Goal: Task Accomplishment & Management: Manage account settings

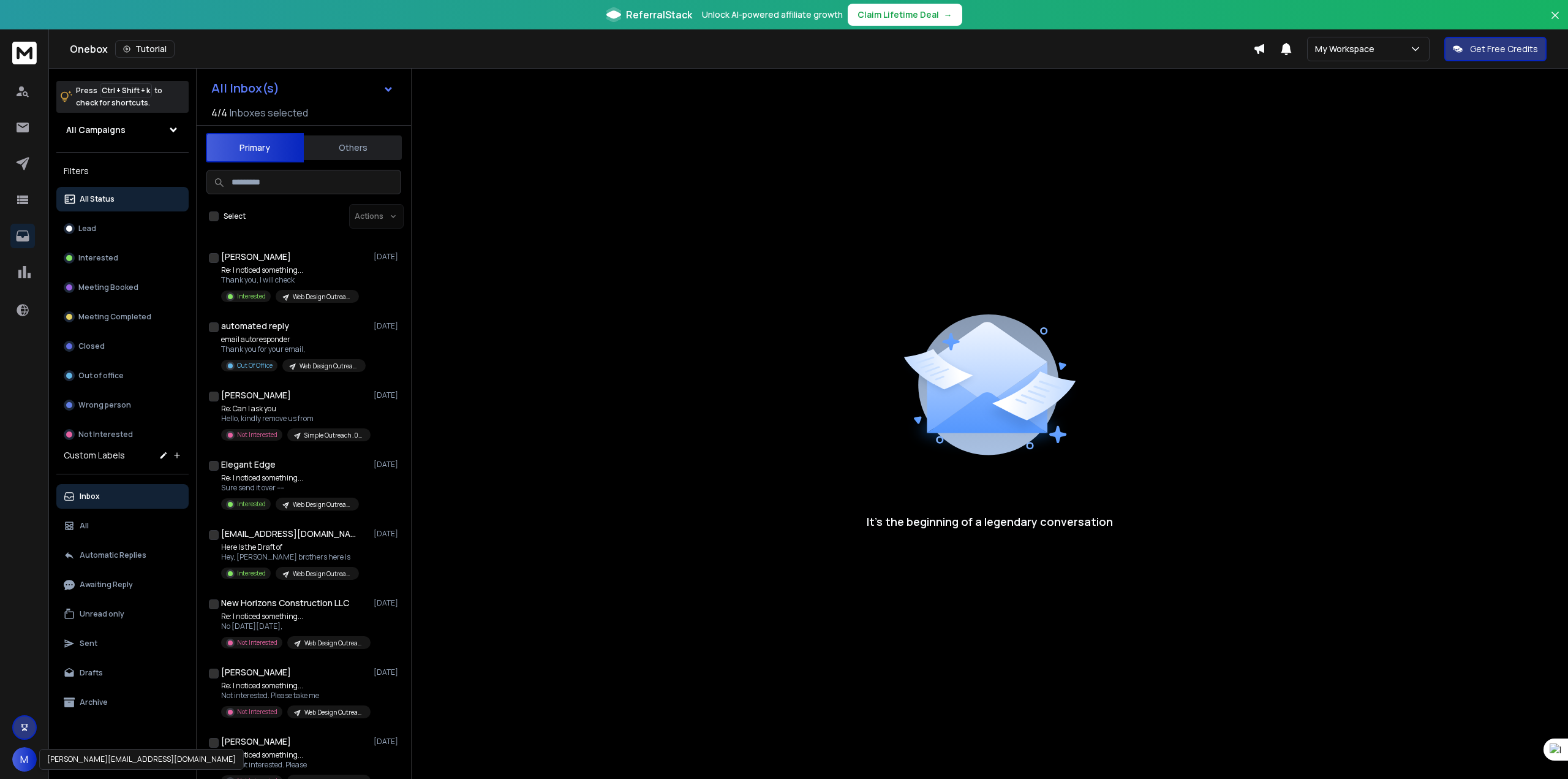
click at [32, 765] on span "M" at bounding box center [24, 759] width 24 height 24
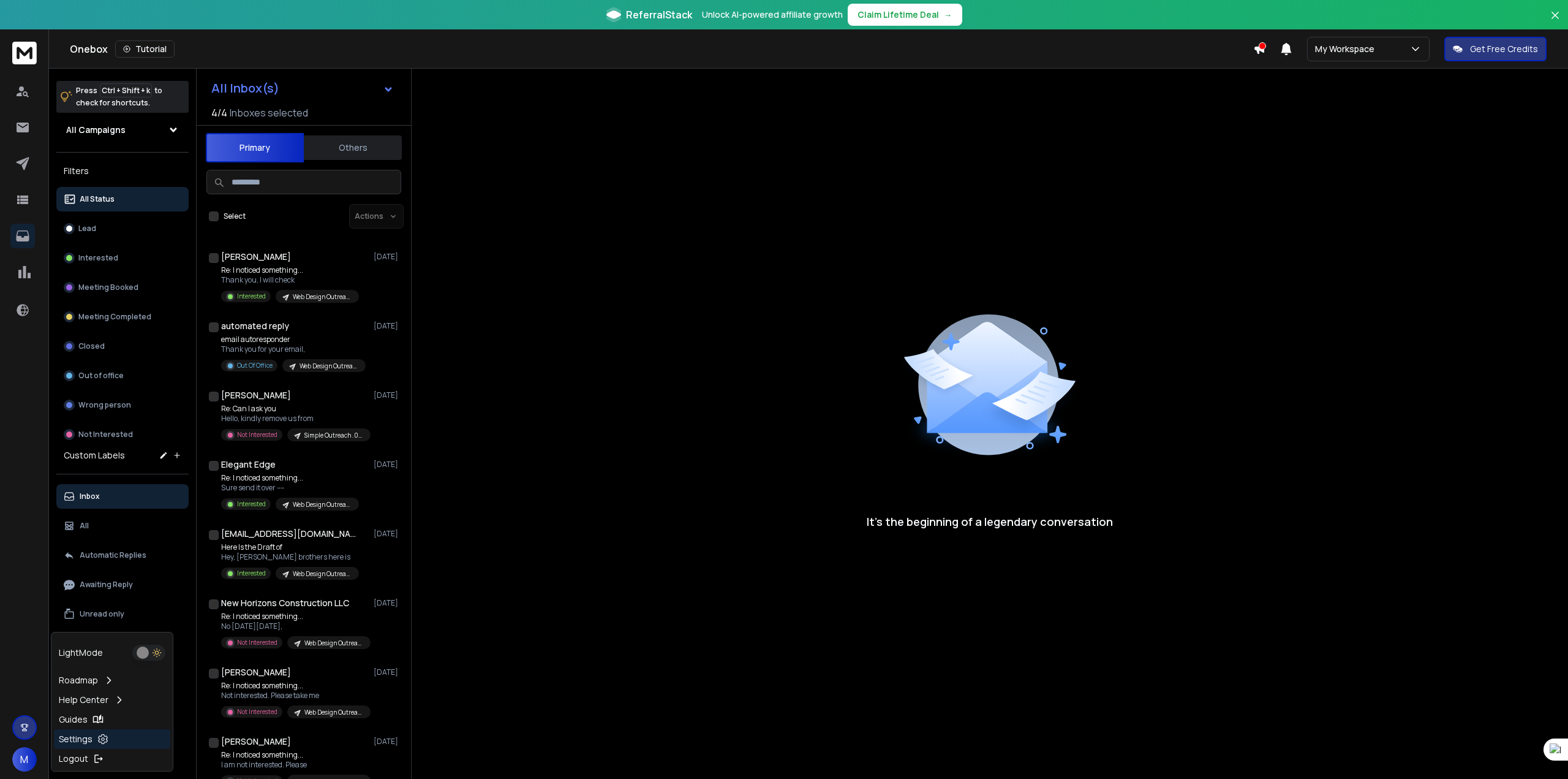
click at [87, 732] on div "Settings" at bounding box center [112, 739] width 116 height 19
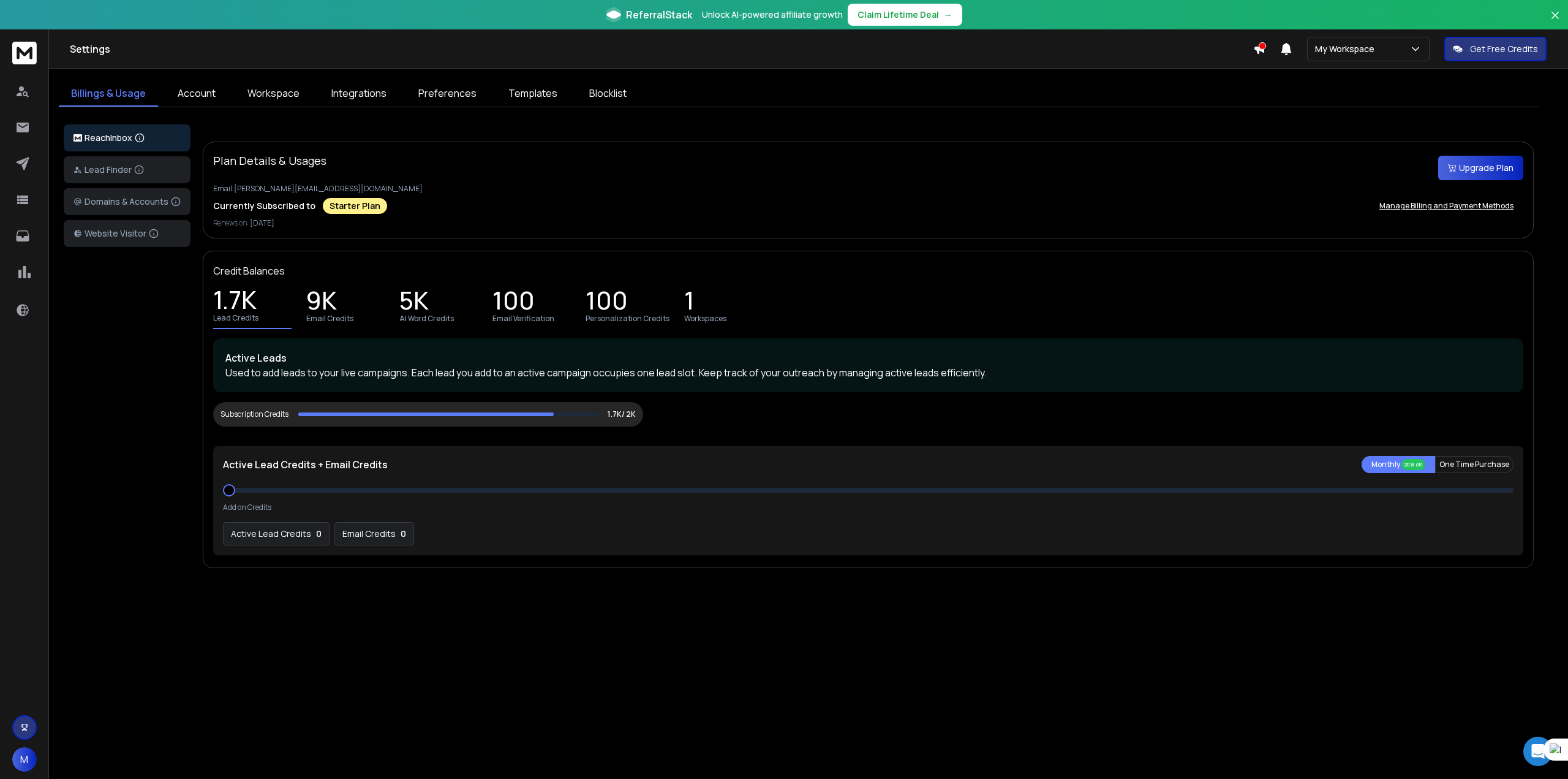
click at [193, 89] on link "Account" at bounding box center [197, 93] width 63 height 26
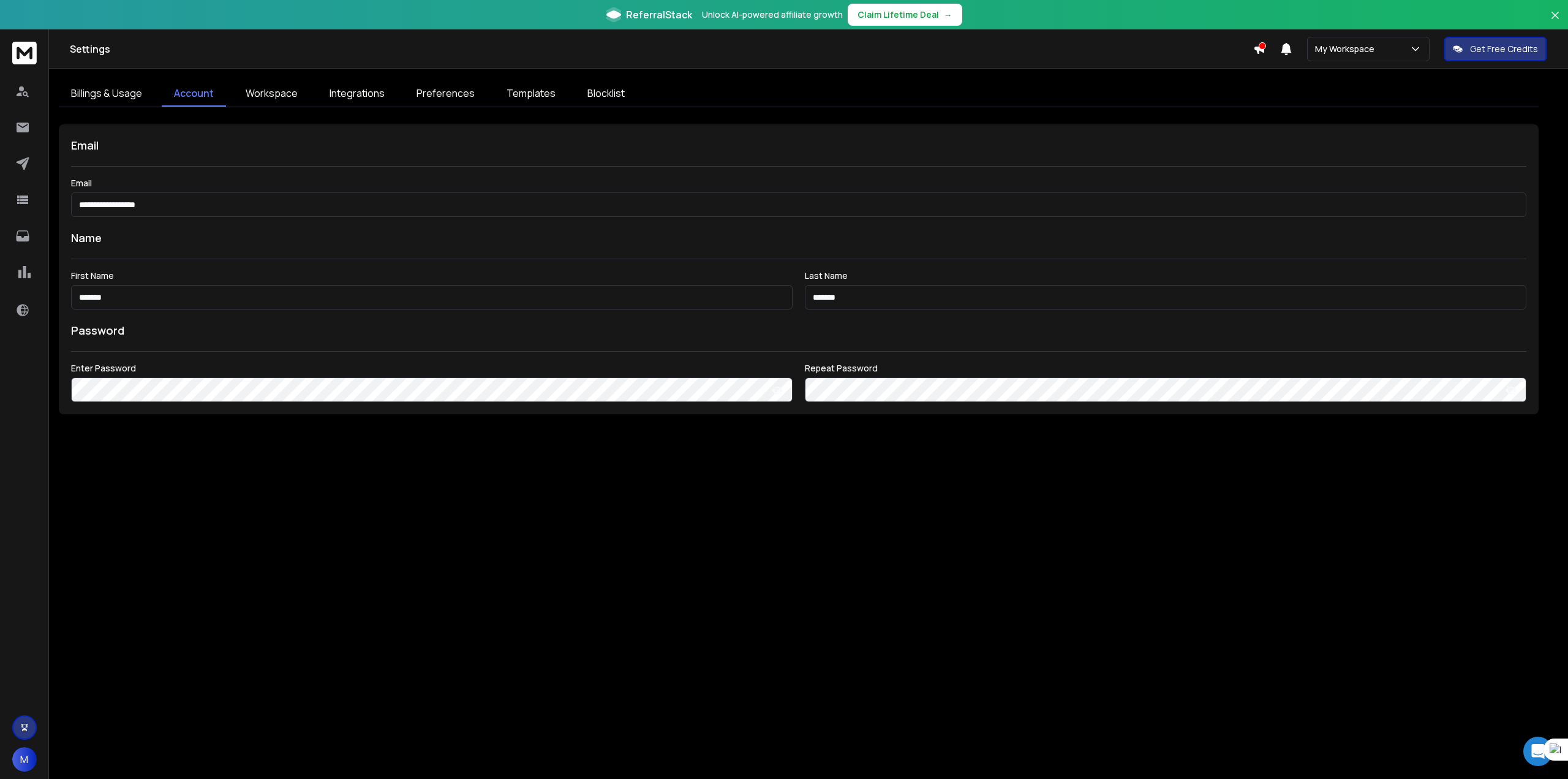
click at [271, 93] on link "Workspace" at bounding box center [271, 93] width 77 height 26
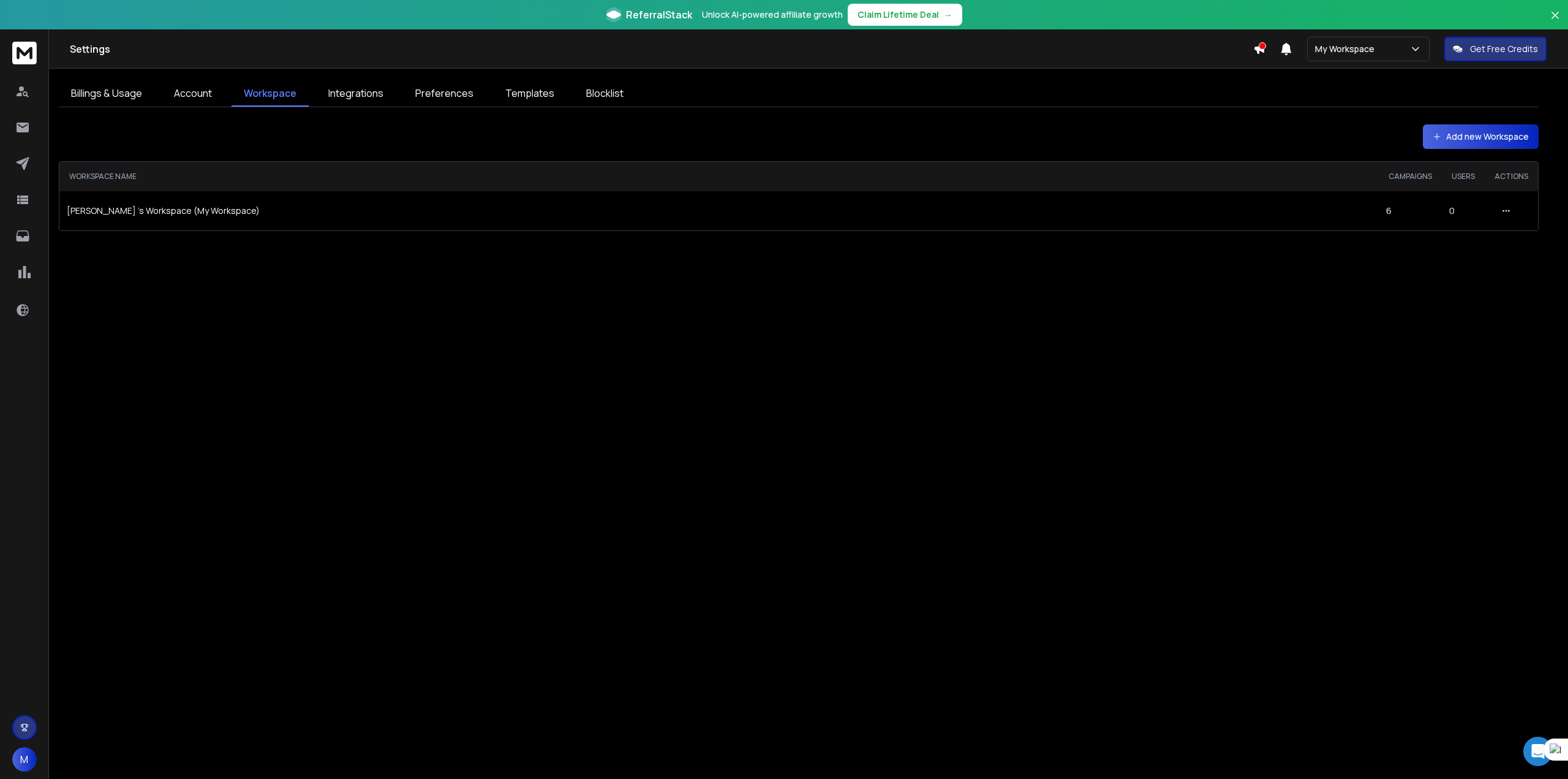
click at [344, 86] on link "Integrations" at bounding box center [355, 93] width 79 height 26
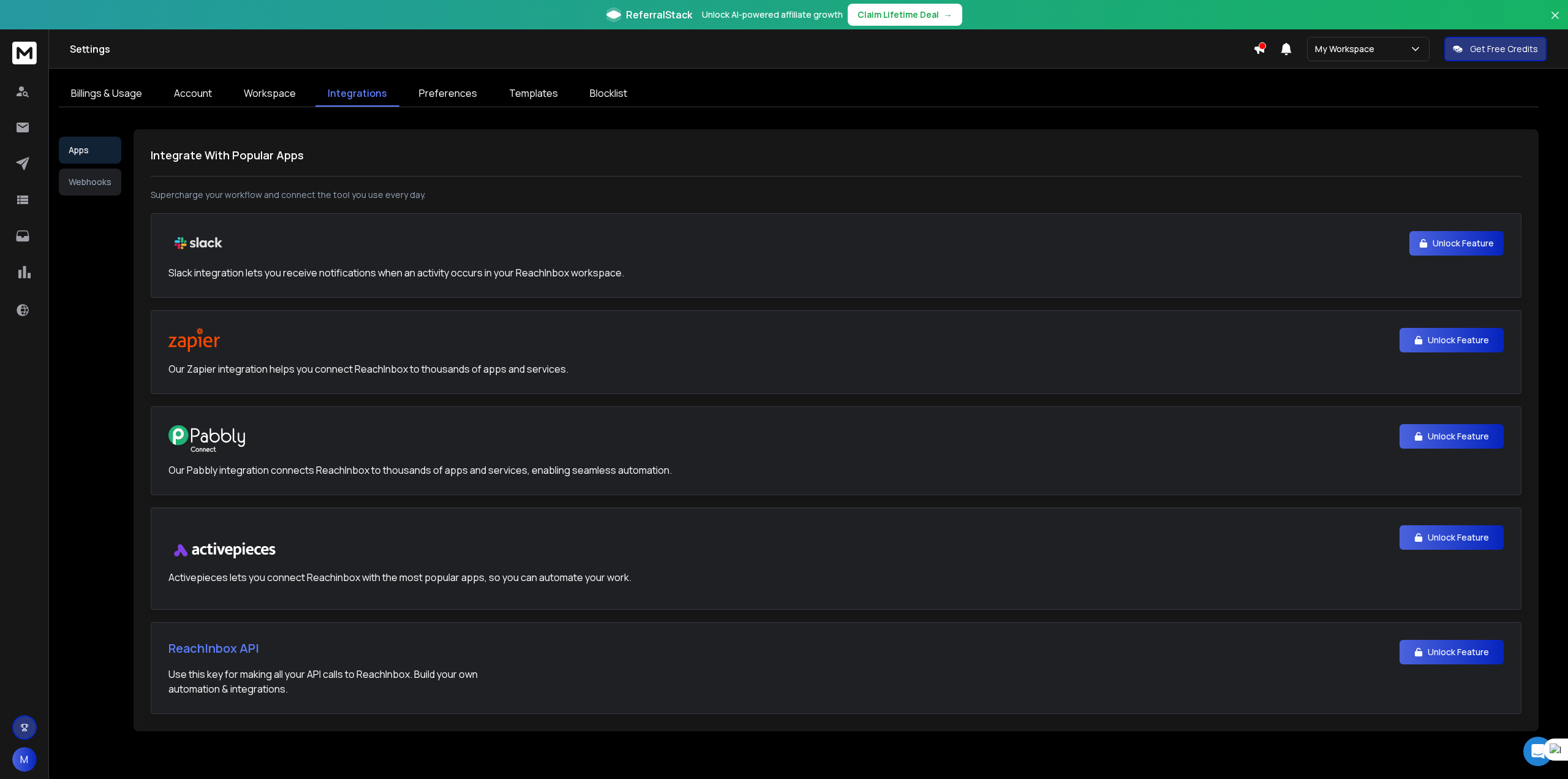
click at [422, 99] on link "Preferences" at bounding box center [447, 93] width 82 height 26
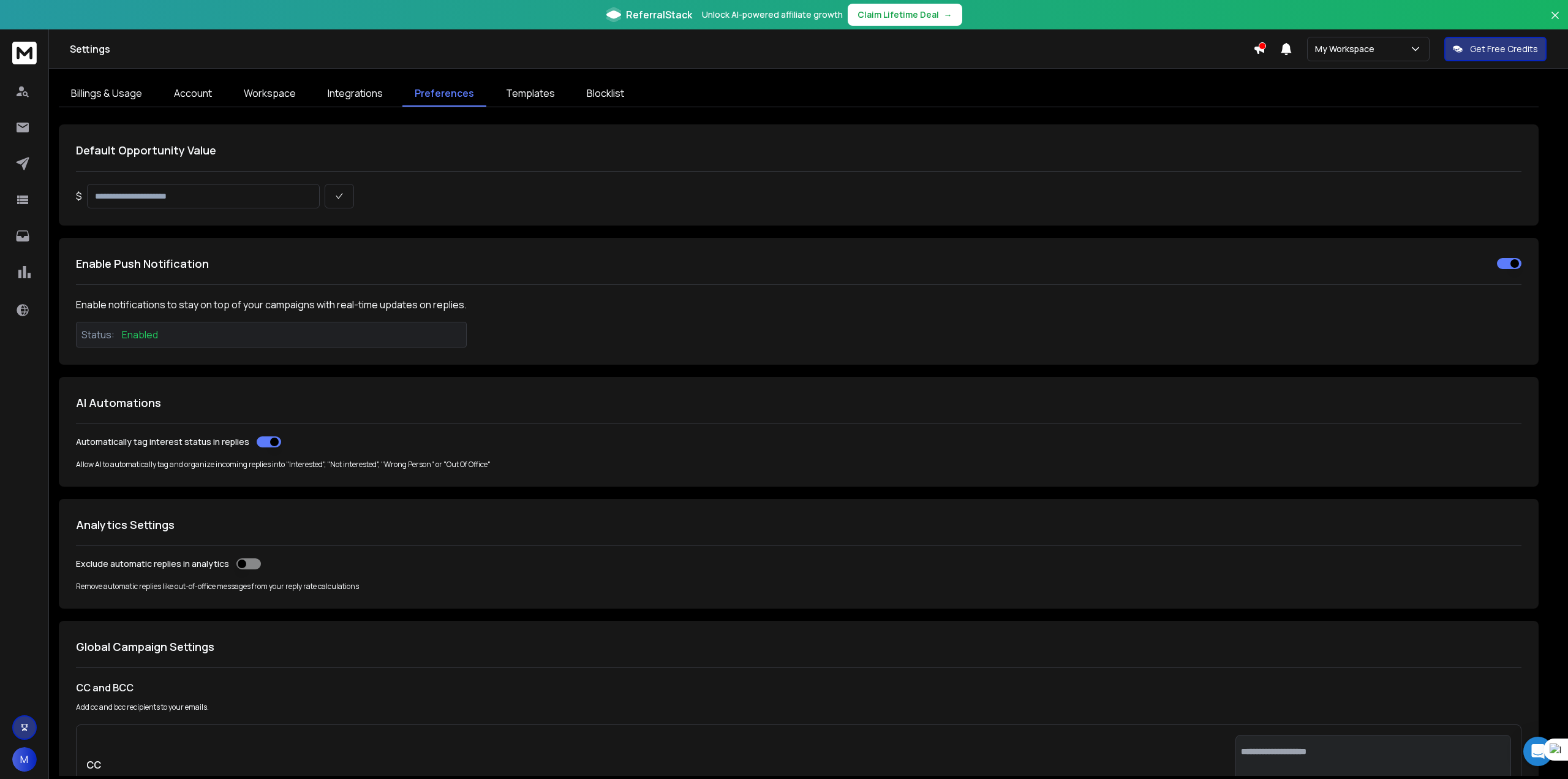
click at [548, 97] on link "Templates" at bounding box center [531, 93] width 74 height 26
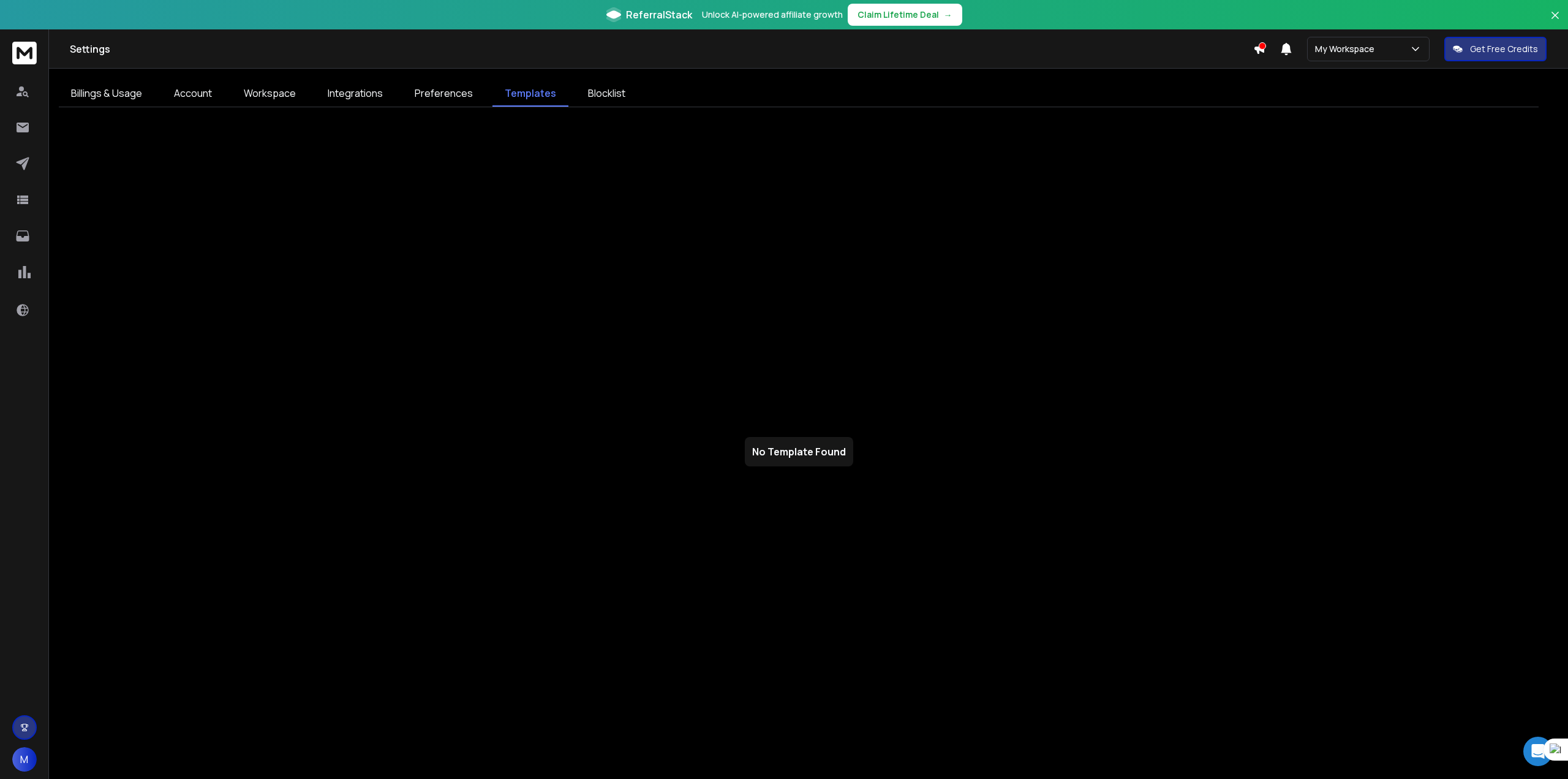
click at [98, 86] on link "Billings & Usage" at bounding box center [107, 93] width 96 height 26
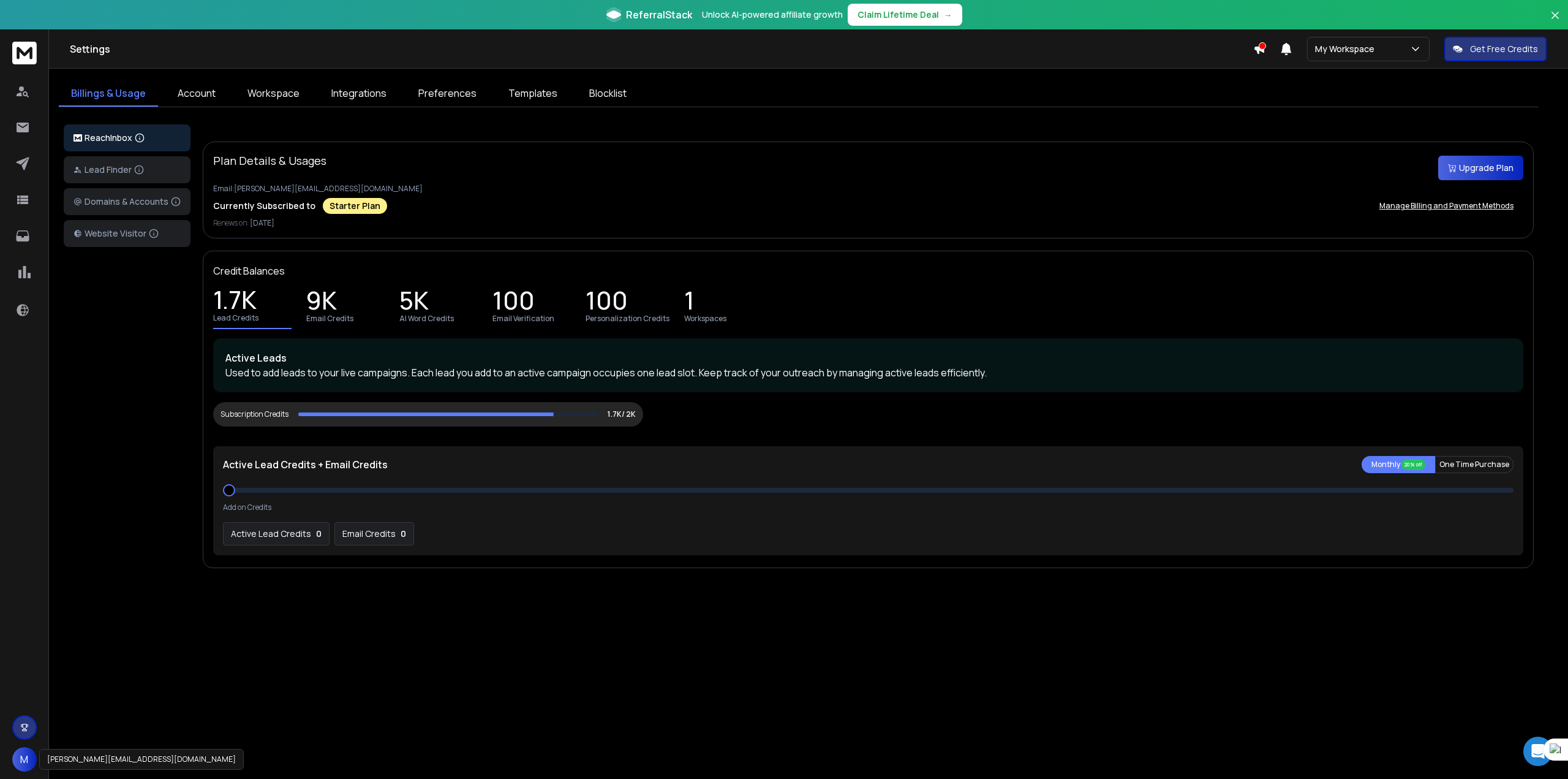
click at [33, 763] on span "M" at bounding box center [24, 759] width 24 height 24
click at [109, 672] on link "Roadmap" at bounding box center [112, 680] width 116 height 19
click at [124, 204] on button "Domains & Accounts" at bounding box center [127, 202] width 127 height 27
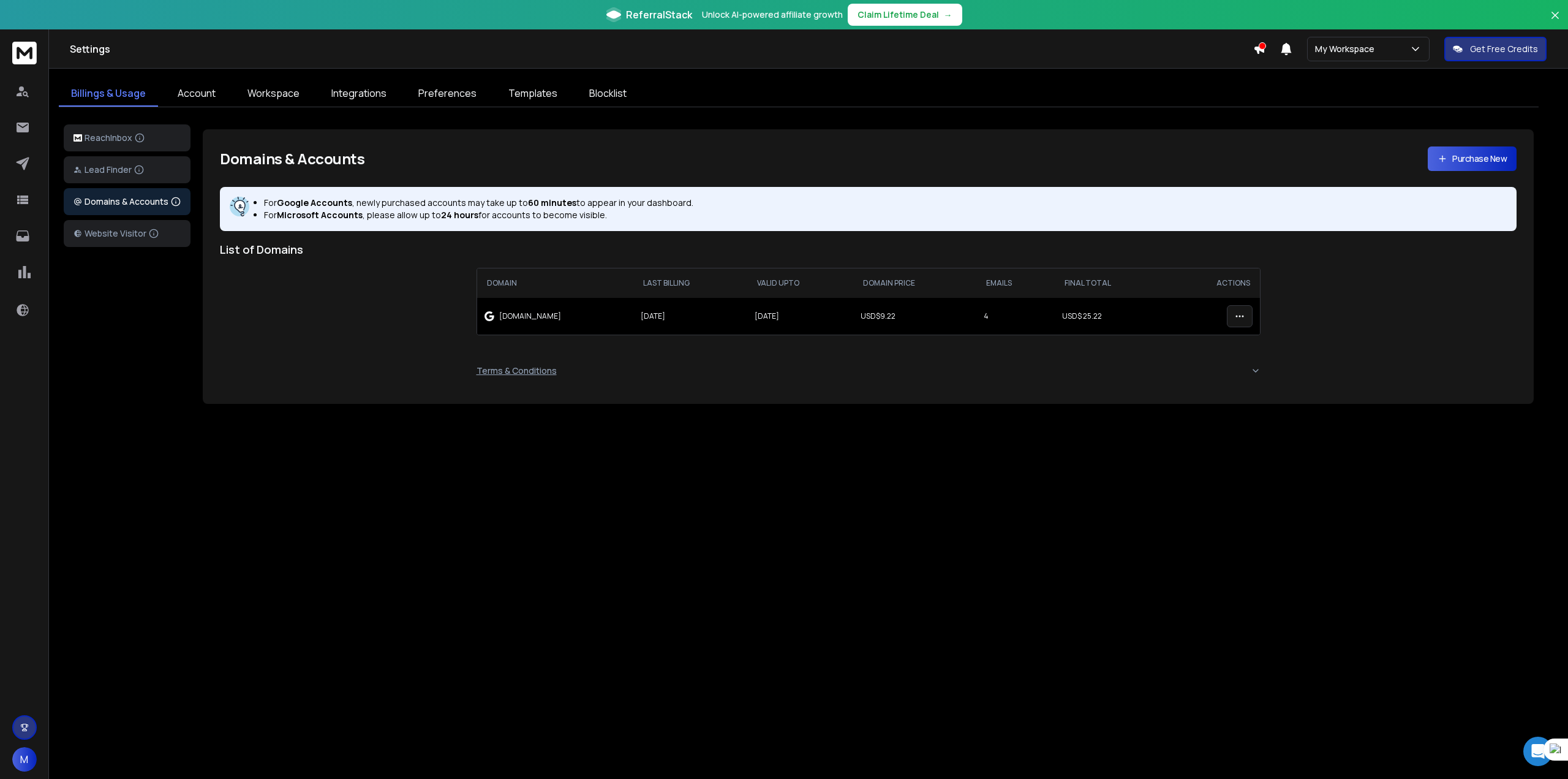
drag, startPoint x: 727, startPoint y: 319, endPoint x: 833, endPoint y: 364, distance: 115.2
click at [780, 318] on tr "adviaads.org 07/15/2025 10/16/2026 USD$ 9.22 4 USD$ 25.22" at bounding box center [869, 316] width 783 height 37
click at [840, 377] on button "Terms & Conditions" at bounding box center [868, 370] width 784 height 32
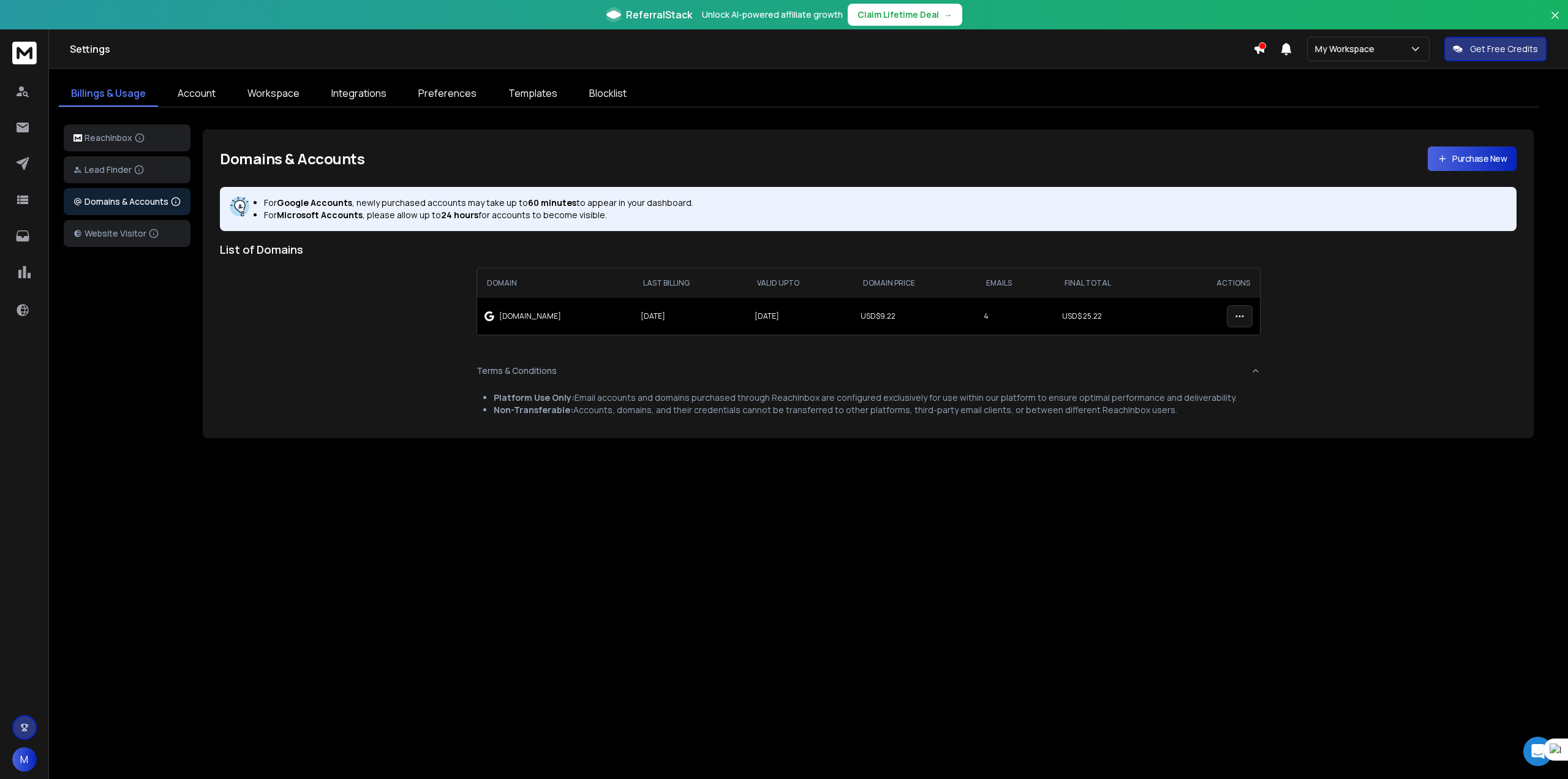
click at [408, 219] on p "For Microsoft Accounts , please allow up to 24 hours for accounts to become vis…" at bounding box center [478, 215] width 429 height 13
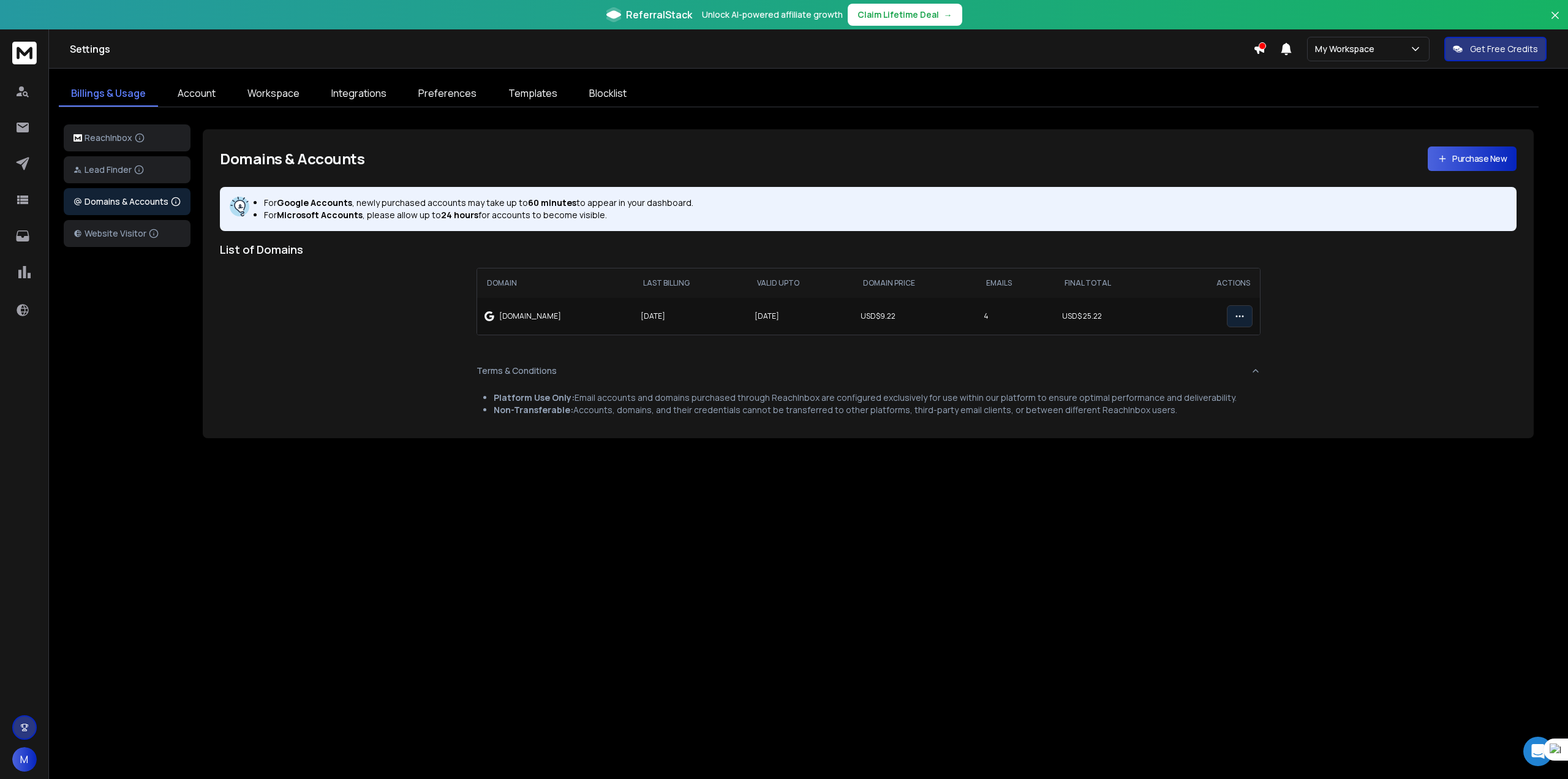
click at [1230, 316] on button "button" at bounding box center [1240, 316] width 26 height 22
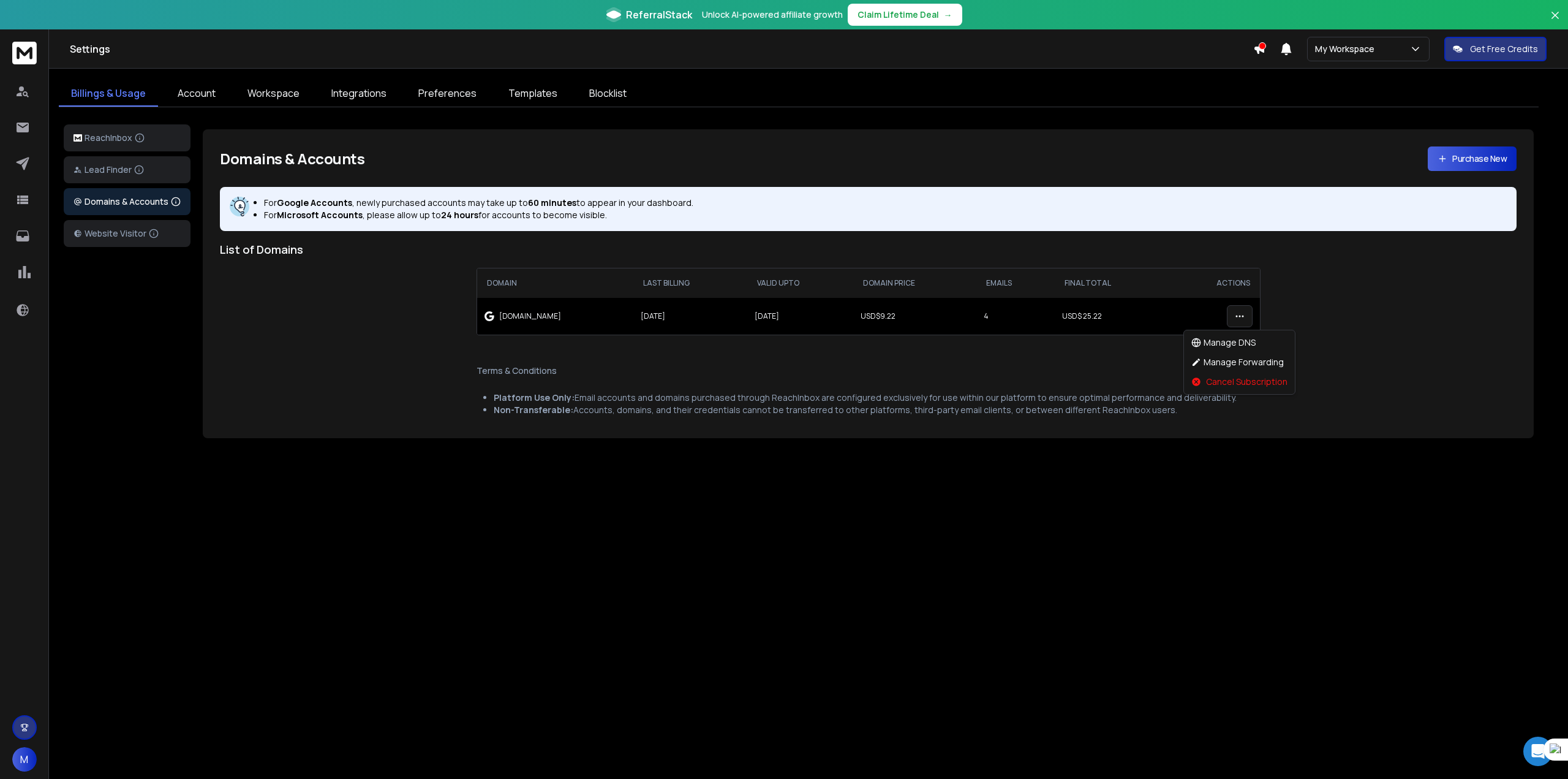
drag, startPoint x: 1336, startPoint y: 472, endPoint x: 1261, endPoint y: 380, distance: 118.7
click at [1335, 472] on div "Domains & Accounts Purchase New For Google Accounts , newly purchased accounts …" at bounding box center [868, 445] width 1331 height 641
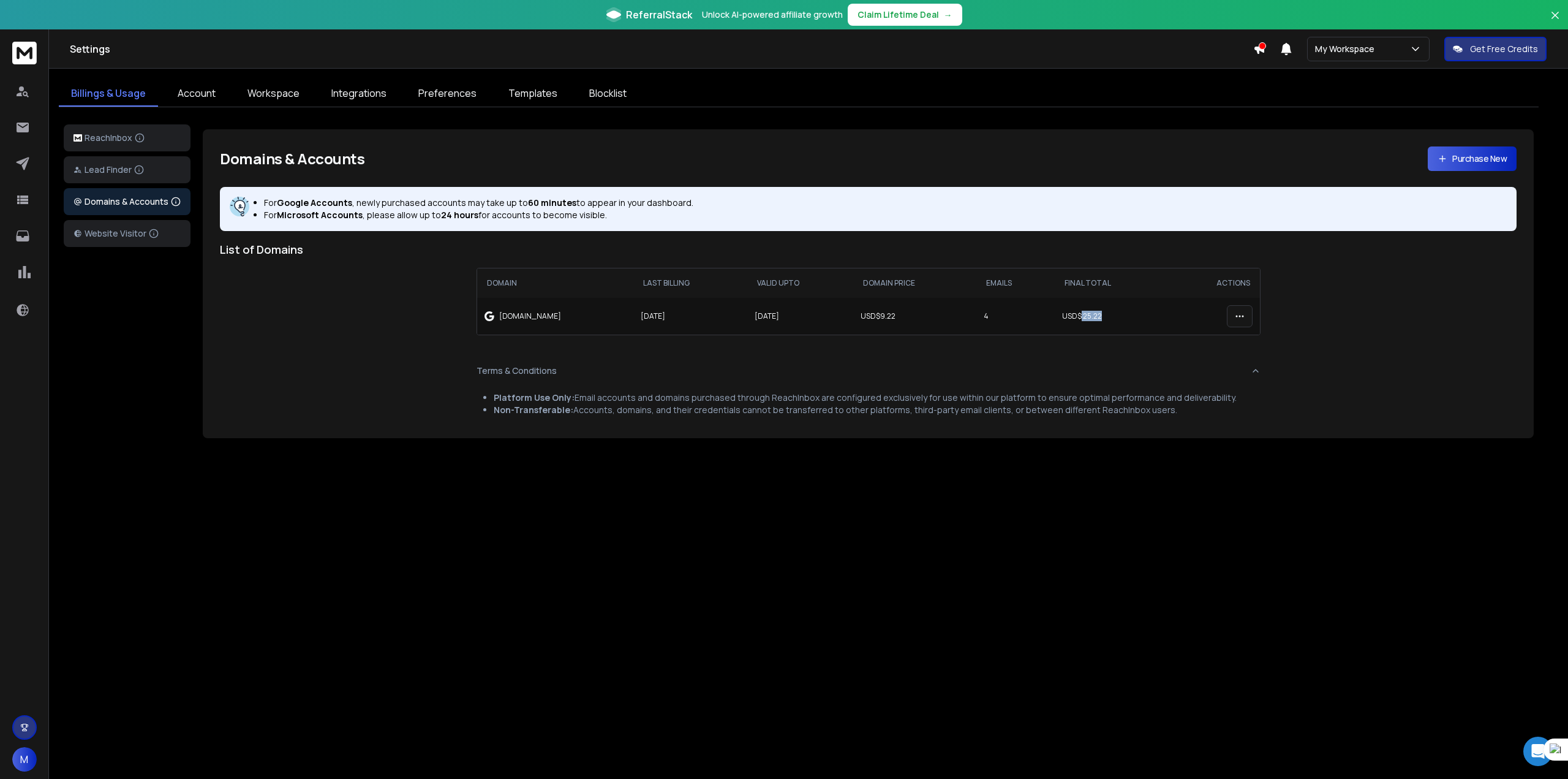
drag, startPoint x: 1075, startPoint y: 314, endPoint x: 1105, endPoint y: 315, distance: 30.0
click at [1105, 315] on td "USD$ 25.22" at bounding box center [1112, 316] width 114 height 37
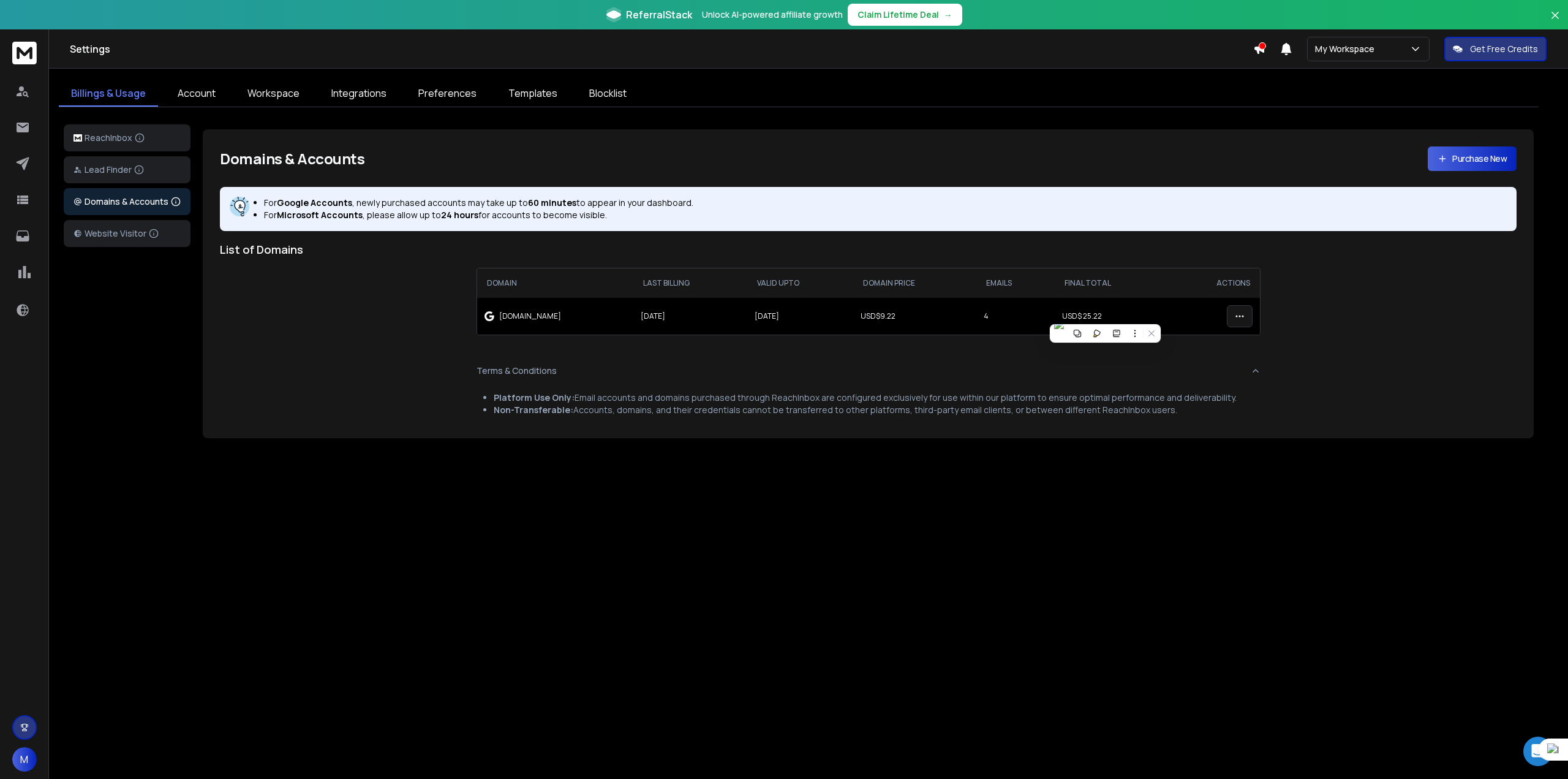
click at [764, 283] on th "Valid Upto" at bounding box center [799, 283] width 106 height 29
drag, startPoint x: 739, startPoint y: 281, endPoint x: 790, endPoint y: 285, distance: 51.2
click at [790, 285] on th "Valid Upto" at bounding box center [799, 283] width 106 height 29
drag, startPoint x: 850, startPoint y: 281, endPoint x: 910, endPoint y: 280, distance: 60.0
click at [910, 280] on th "Domain Price" at bounding box center [914, 283] width 123 height 29
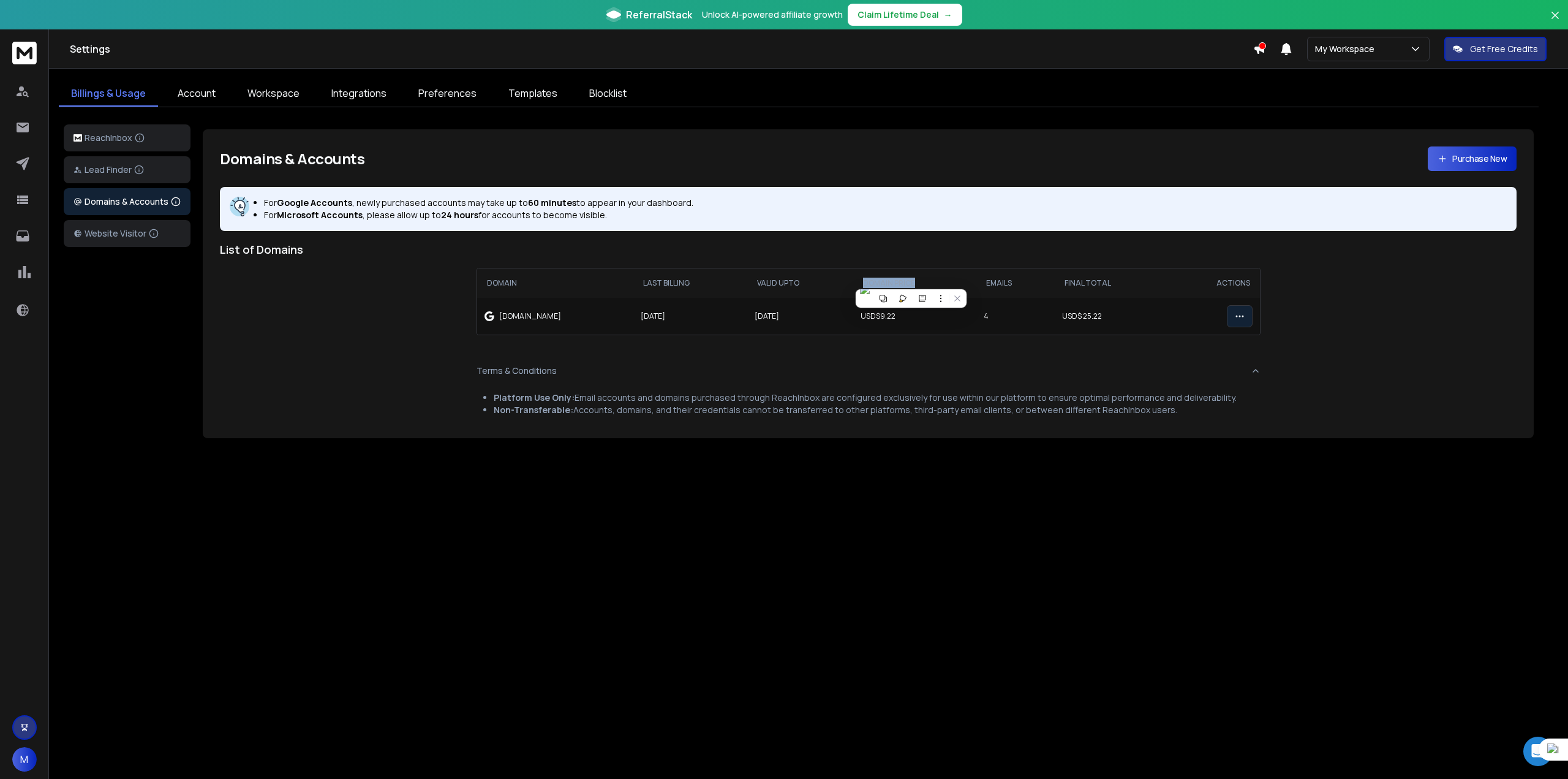
click at [1239, 308] on button "button" at bounding box center [1240, 316] width 26 height 22
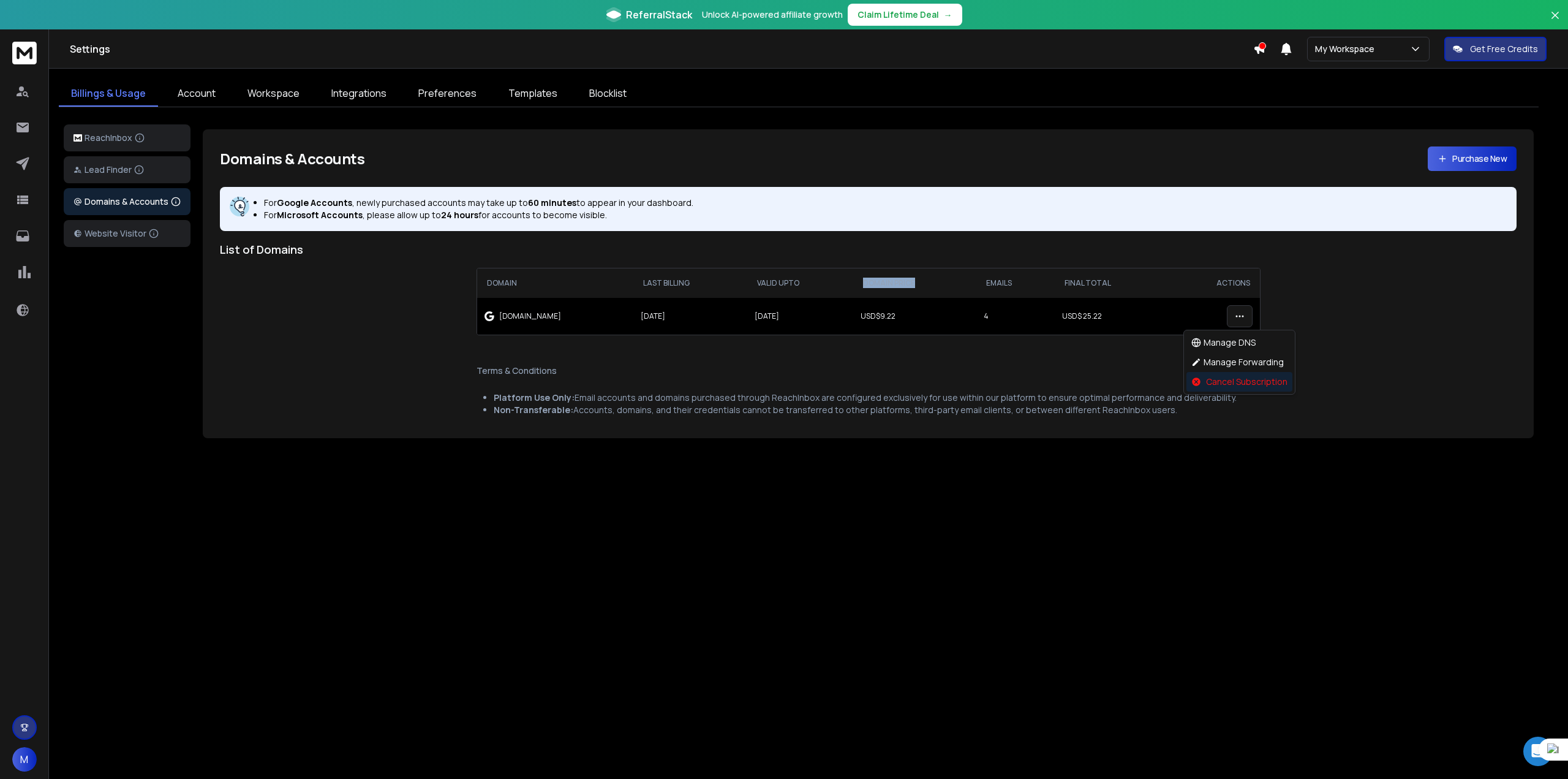
click at [1251, 387] on p "Cancel Subscription" at bounding box center [1239, 382] width 96 height 13
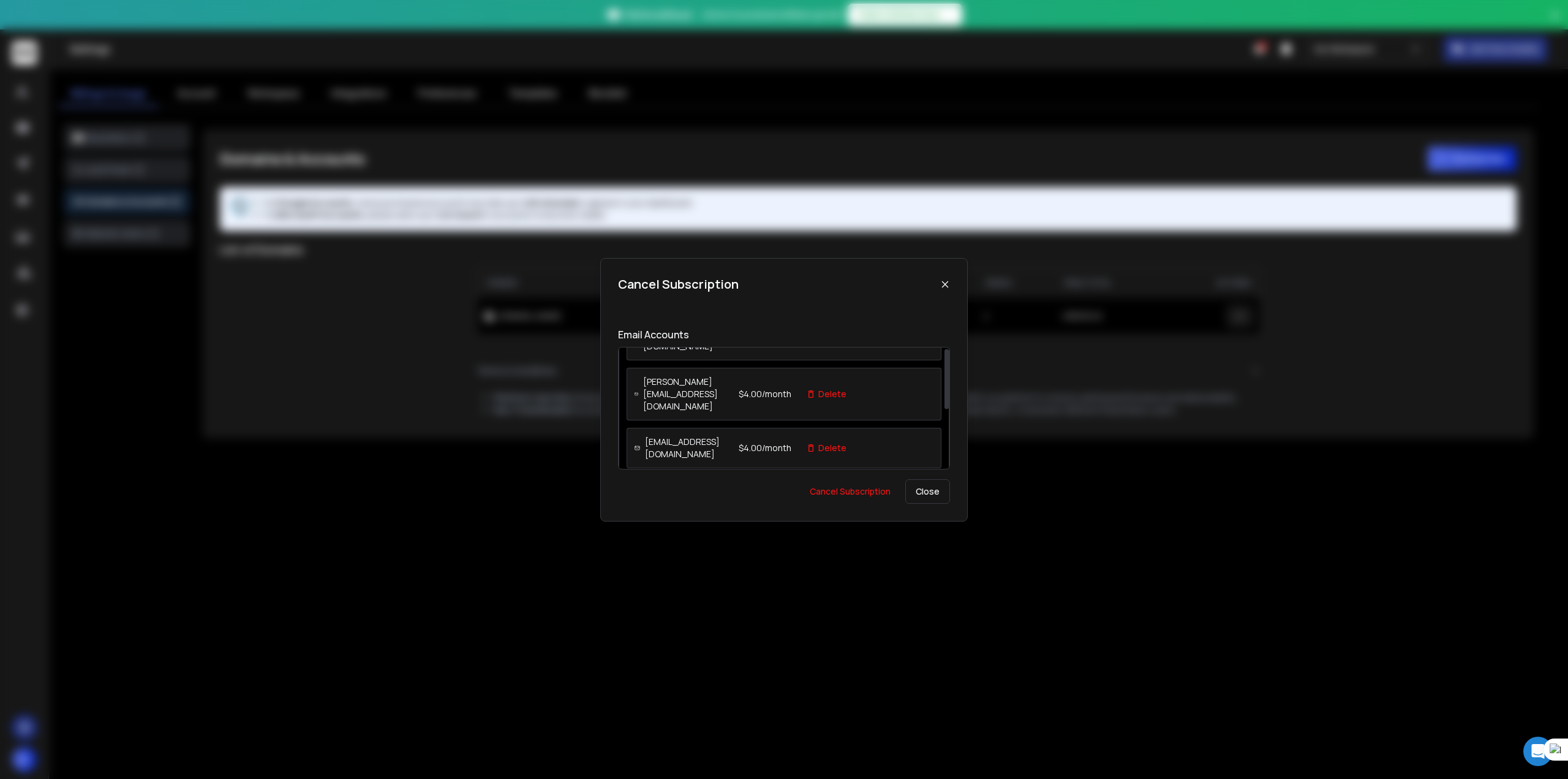
scroll to position [120, 0]
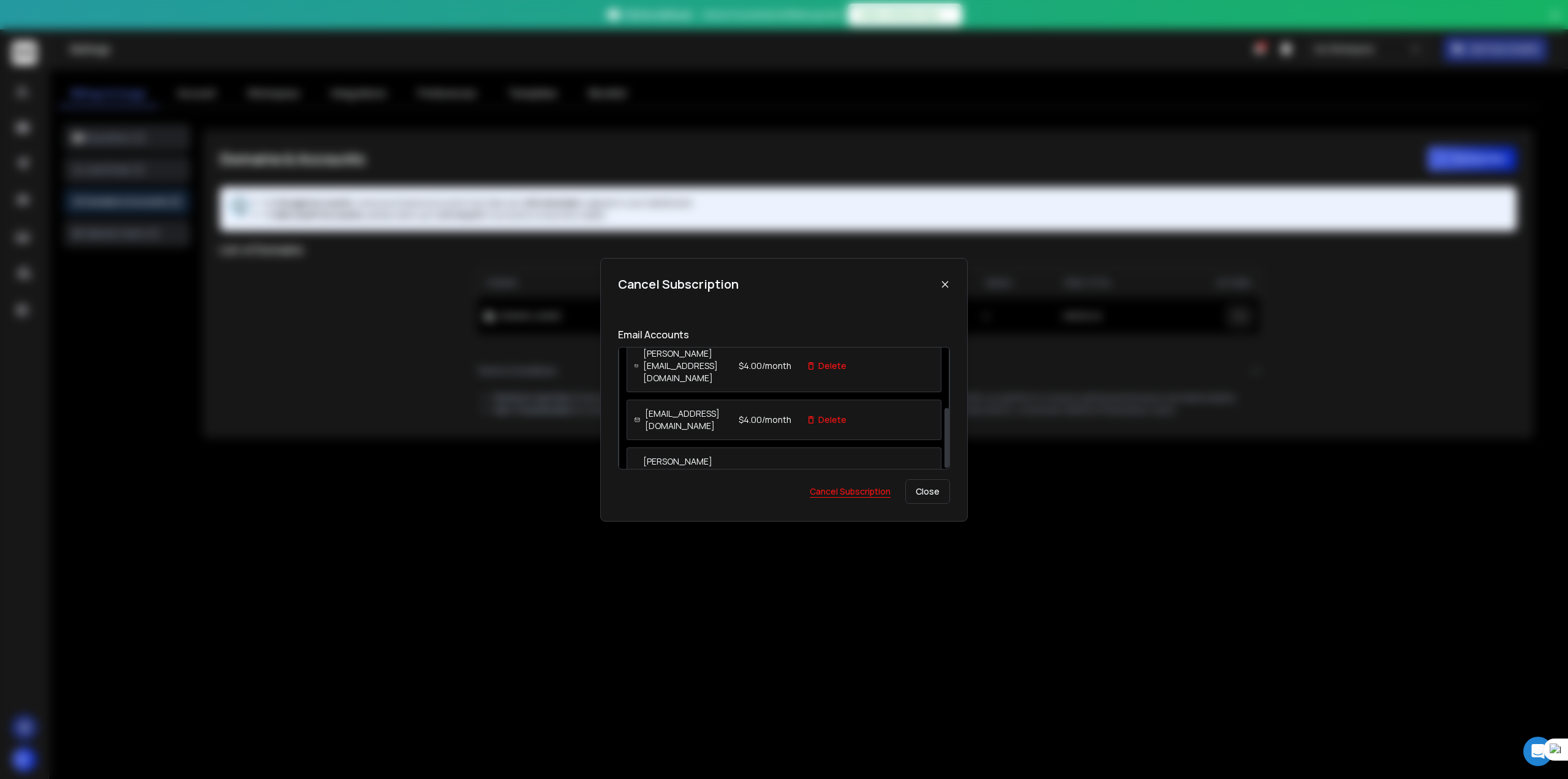
click at [869, 486] on button "Cancel Subscription" at bounding box center [850, 491] width 101 height 24
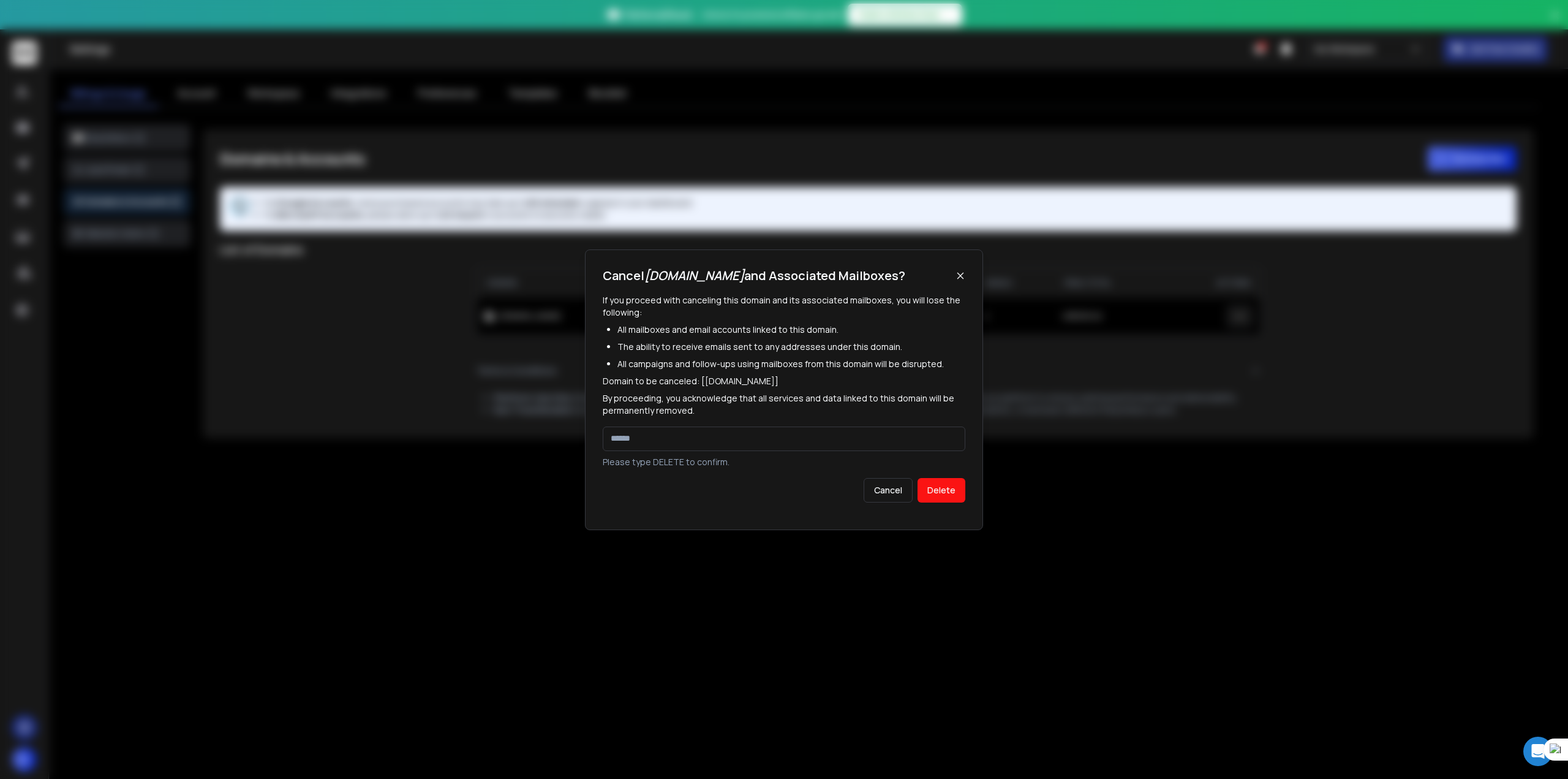
click at [668, 437] on input at bounding box center [784, 438] width 362 height 24
type input "******"
click at [917, 478] on button "Delete" at bounding box center [940, 489] width 47 height 24
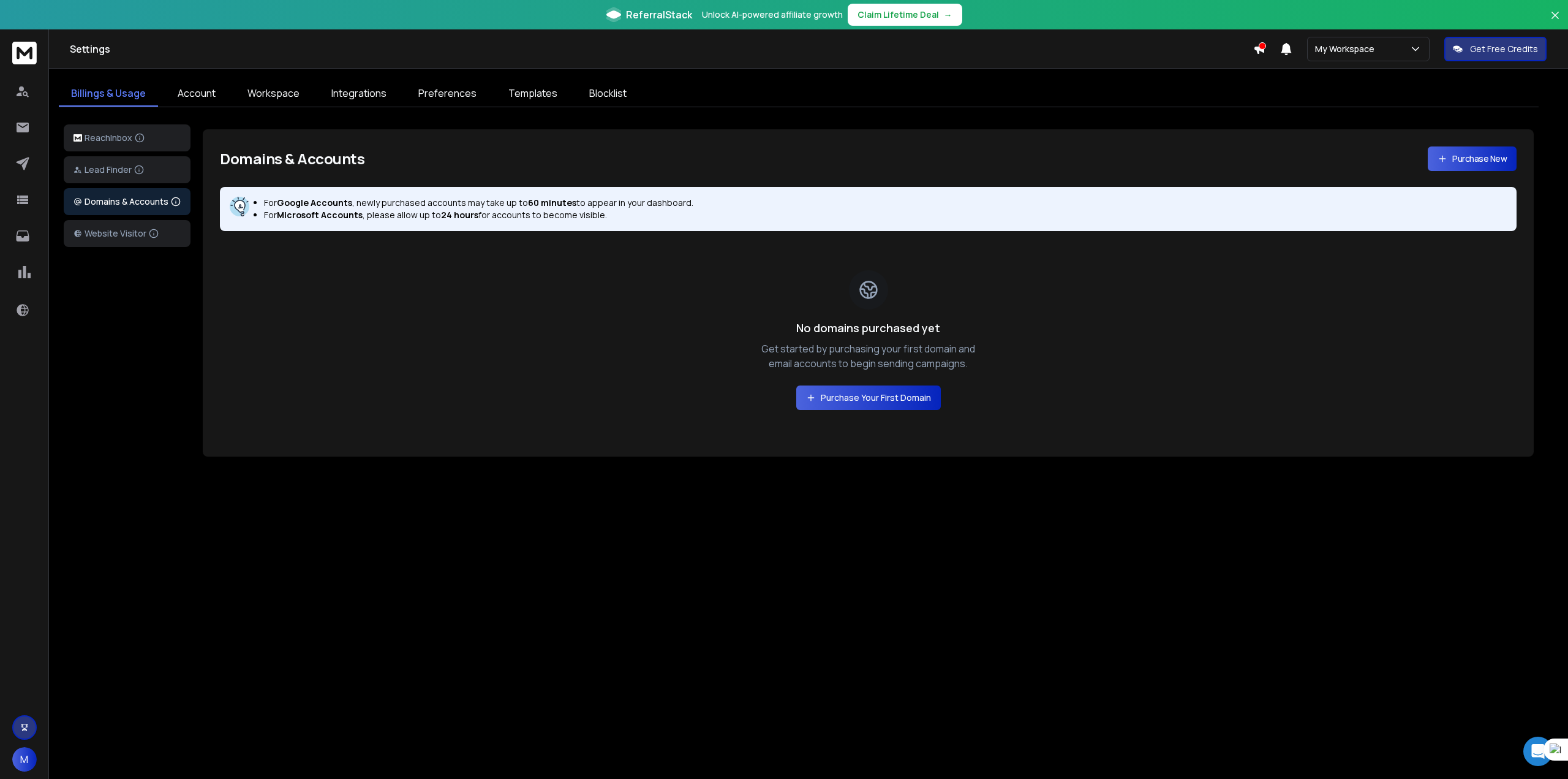
click at [129, 237] on button "Website Visitor" at bounding box center [127, 234] width 127 height 27
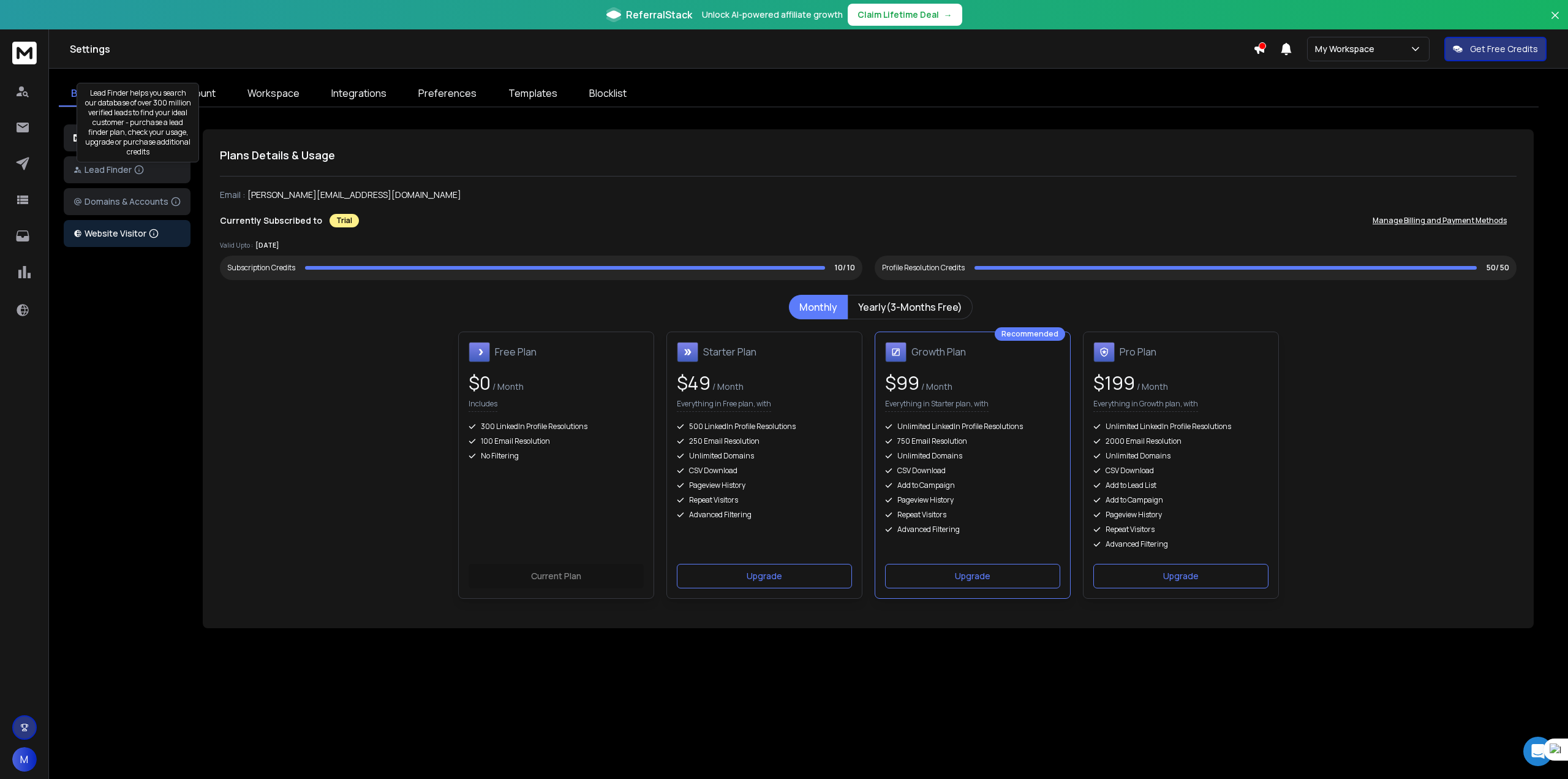
drag, startPoint x: 122, startPoint y: 164, endPoint x: 138, endPoint y: 171, distance: 17.5
click at [122, 163] on button "Lead Finder" at bounding box center [127, 170] width 127 height 27
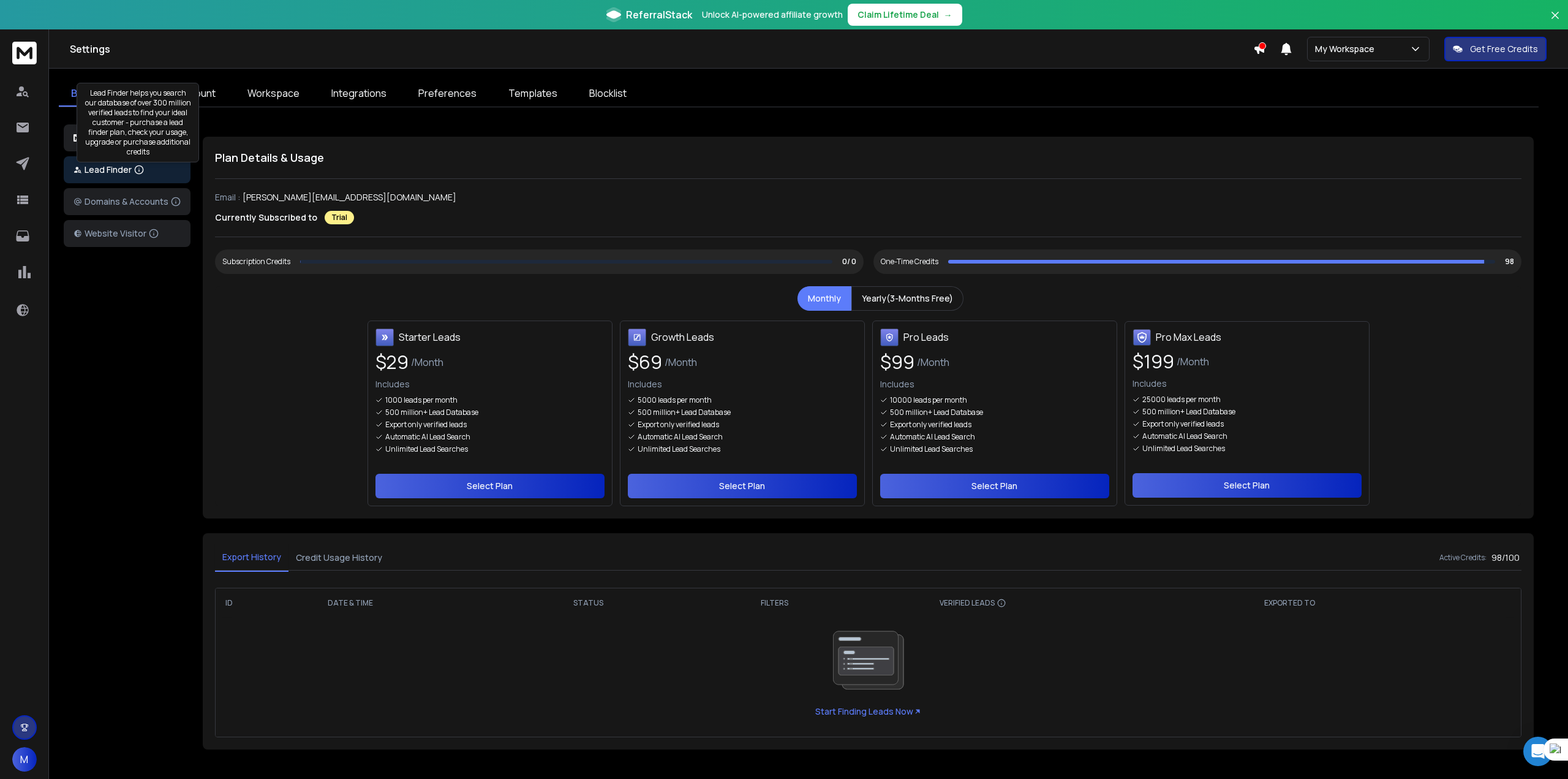
click at [120, 145] on div "Lead Finder helps you search our database of over 300 million verified leads to…" at bounding box center [138, 122] width 122 height 79
click at [148, 140] on button "ReachInbox" at bounding box center [127, 138] width 127 height 27
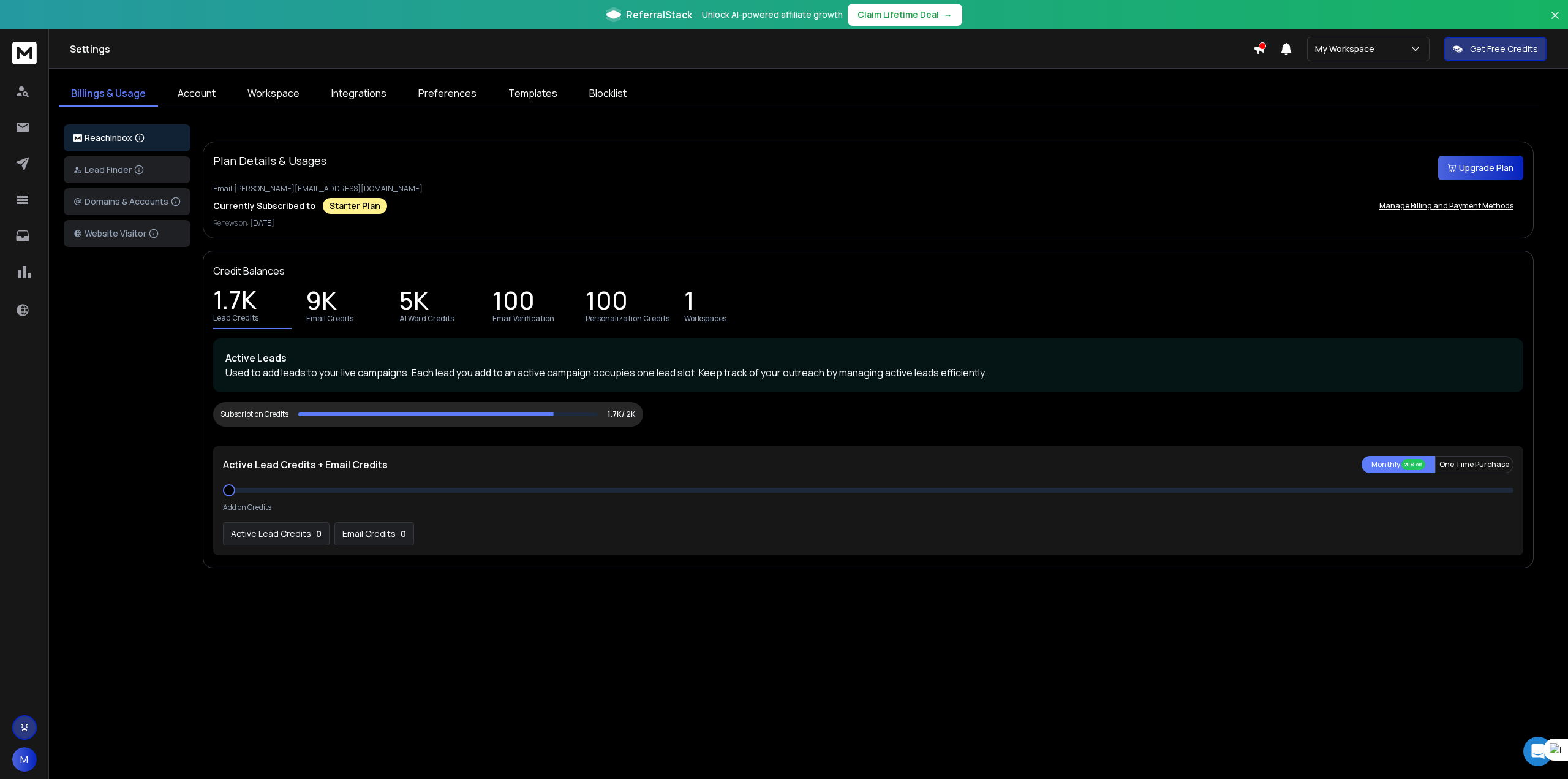
click at [1414, 464] on div "20% off" at bounding box center [1413, 464] width 24 height 11
click at [1454, 209] on p "Manage Billing and Payment Methods" at bounding box center [1446, 205] width 134 height 10
